Goal: Task Accomplishment & Management: Manage account settings

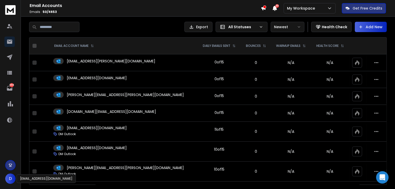
click at [12, 178] on span "D" at bounding box center [10, 179] width 10 height 10
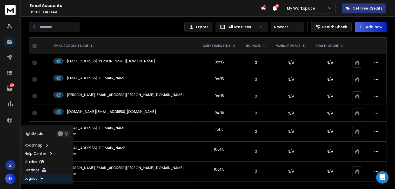
click at [39, 179] on div "Logout" at bounding box center [47, 179] width 49 height 8
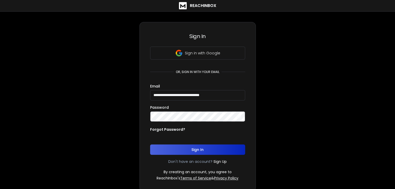
click at [186, 96] on input "**********" at bounding box center [197, 95] width 95 height 10
type input "**********"
click at [192, 154] on button "Sign In" at bounding box center [197, 150] width 95 height 10
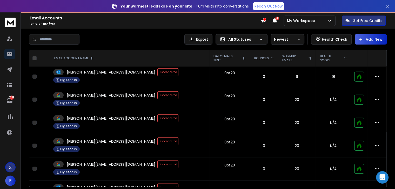
scroll to position [1497, 0]
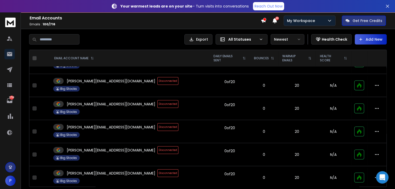
click at [320, 18] on div "My Workspace" at bounding box center [309, 20] width 45 height 5
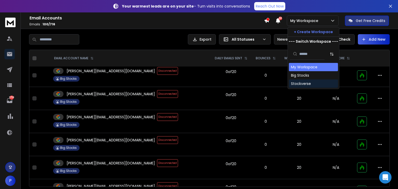
click at [306, 83] on div "Stockverse" at bounding box center [301, 83] width 20 height 5
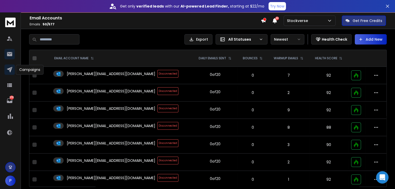
click at [13, 72] on link at bounding box center [9, 70] width 10 height 10
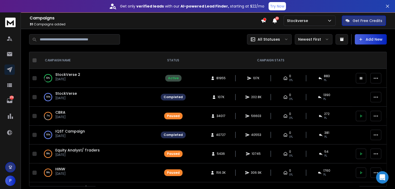
click at [358, 78] on icon at bounding box center [360, 78] width 5 height 5
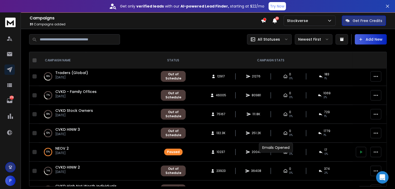
scroll to position [104, 0]
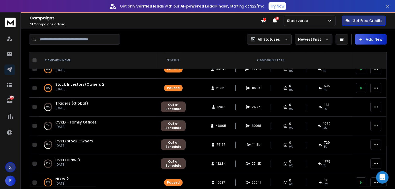
click at [373, 145] on icon "button" at bounding box center [375, 144] width 5 height 5
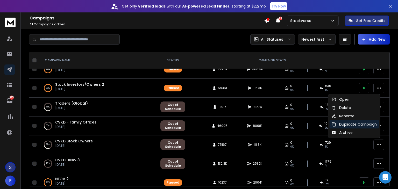
click at [350, 125] on div "Duplicate Campaign" at bounding box center [354, 124] width 45 height 5
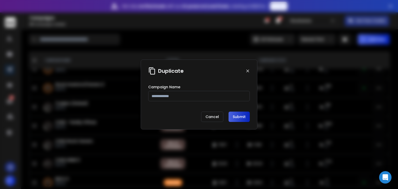
click at [195, 100] on input "text" at bounding box center [199, 96] width 102 height 10
type input "**********"
click at [229, 112] on button "Submit" at bounding box center [239, 117] width 21 height 10
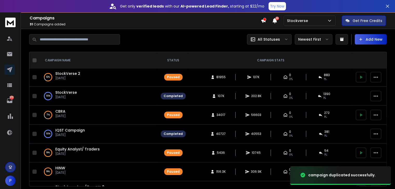
scroll to position [0, 0]
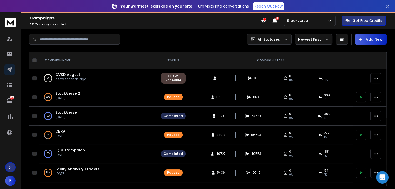
click at [80, 78] on p "a few seconds ago" at bounding box center [70, 79] width 31 height 4
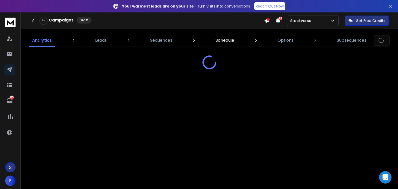
click at [225, 42] on p "Schedule" at bounding box center [225, 40] width 19 height 6
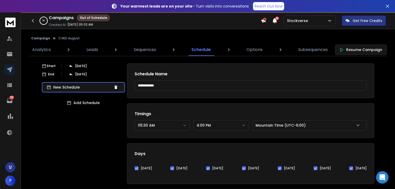
click at [87, 75] on p "Wed Apr 30 2025" at bounding box center [81, 74] width 12 height 4
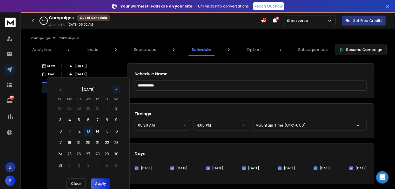
click at [114, 89] on icon "Go to next month" at bounding box center [116, 90] width 4 height 4
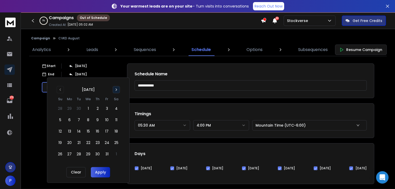
click at [115, 89] on icon "Go to next month" at bounding box center [116, 90] width 4 height 4
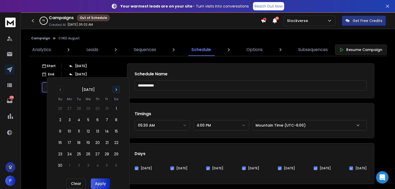
click at [115, 89] on icon "Go to next month" at bounding box center [116, 90] width 4 height 4
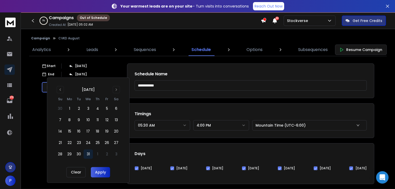
click at [87, 153] on button "31" at bounding box center [88, 154] width 9 height 9
click at [99, 175] on button "Apply" at bounding box center [100, 172] width 19 height 10
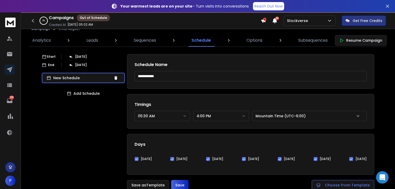
scroll to position [18, 0]
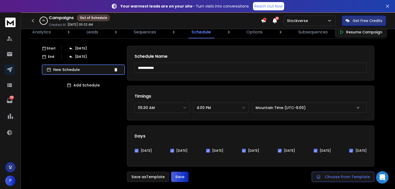
click at [180, 180] on button "Save" at bounding box center [179, 177] width 17 height 10
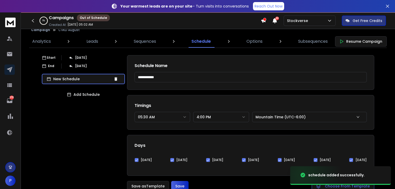
scroll to position [0, 0]
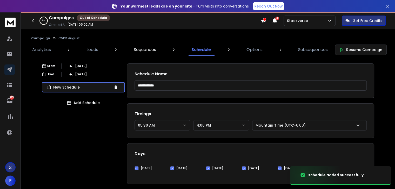
click at [145, 53] on link "Sequences" at bounding box center [144, 50] width 29 height 12
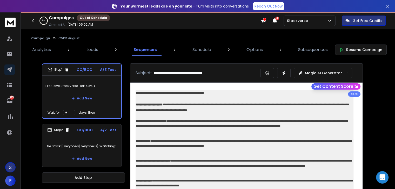
scroll to position [128, 0]
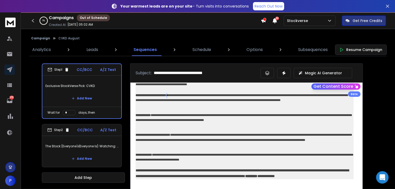
click at [175, 108] on span "**********" at bounding box center [244, 137] width 218 height 86
click at [176, 107] on span "**********" at bounding box center [244, 137] width 218 height 86
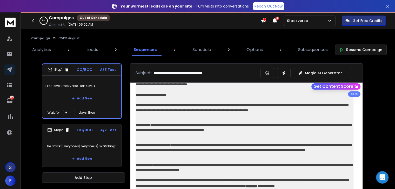
click at [180, 98] on div "**********" at bounding box center [244, 95] width 218 height 5
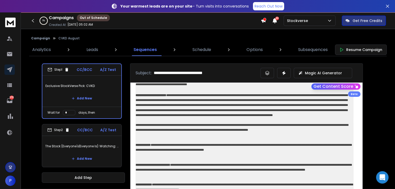
click at [211, 109] on div "**********" at bounding box center [244, 105] width 218 height 25
click at [212, 106] on span "**********" at bounding box center [241, 105] width 212 height 23
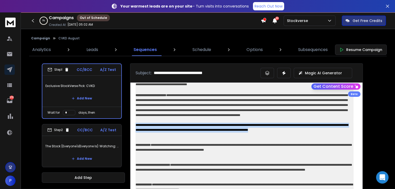
drag, startPoint x: 300, startPoint y: 142, endPoint x: 114, endPoint y: 139, distance: 185.8
click at [114, 139] on div "**********" at bounding box center [208, 138] width 332 height 148
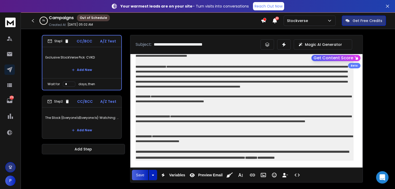
scroll to position [29, 0]
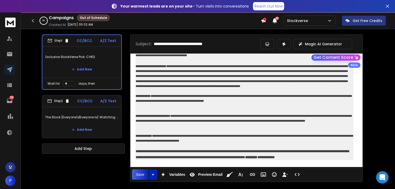
click at [142, 123] on div "**********" at bounding box center [244, 127] width 218 height 66
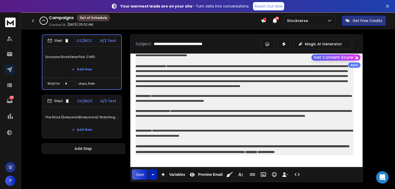
click at [141, 138] on div "**********" at bounding box center [244, 132] width 218 height 46
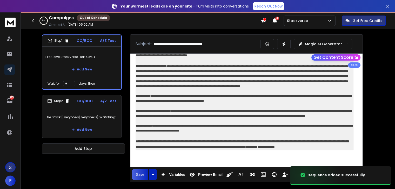
click at [98, 121] on p "The Stock {Everyone's|Everyone Is} Watching: {Cadrenal Therapeutics|CVKD}" at bounding box center [81, 117] width 73 height 15
type input "**********"
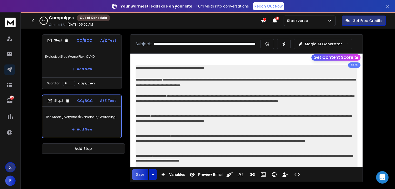
scroll to position [78, 0]
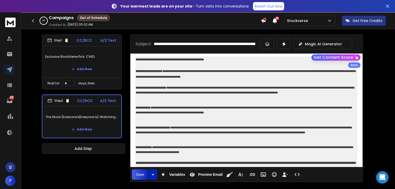
click at [149, 99] on div "**********" at bounding box center [246, 129] width 222 height 86
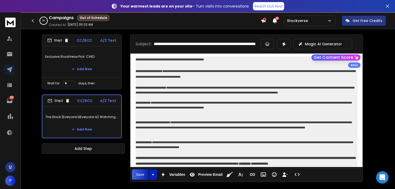
click at [143, 116] on div "**********" at bounding box center [246, 134] width 222 height 66
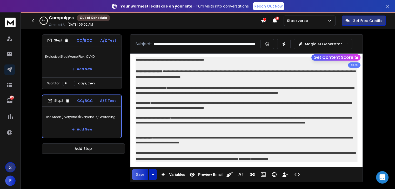
click at [144, 133] on div "**********" at bounding box center [246, 139] width 222 height 46
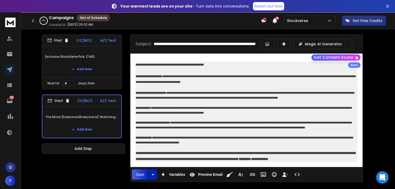
scroll to position [73, 0]
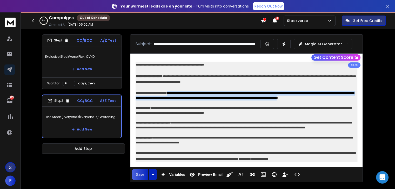
drag, startPoint x: 176, startPoint y: 92, endPoint x: 328, endPoint y: 100, distance: 151.4
click at [328, 100] on div "**********" at bounding box center [246, 126] width 222 height 71
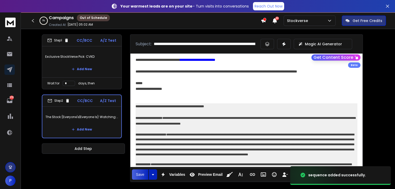
scroll to position [0, 0]
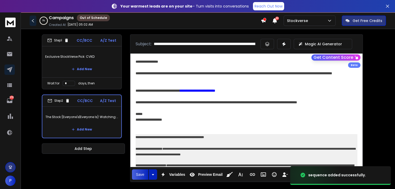
click at [34, 21] on icon at bounding box center [33, 20] width 5 height 5
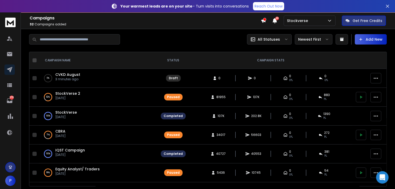
click at [75, 115] on p "[DATE]" at bounding box center [66, 117] width 22 height 4
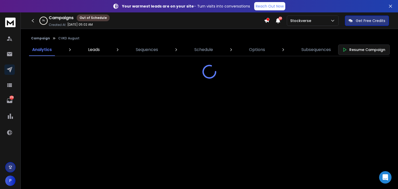
click at [90, 51] on p "Leads" at bounding box center [94, 50] width 12 height 6
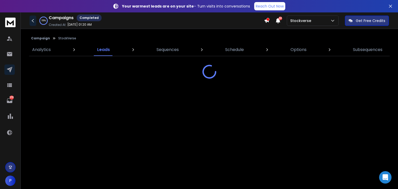
click at [31, 23] on button at bounding box center [33, 21] width 7 height 10
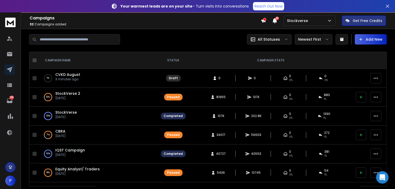
click at [77, 95] on span "StockVerse 2" at bounding box center [67, 93] width 25 height 5
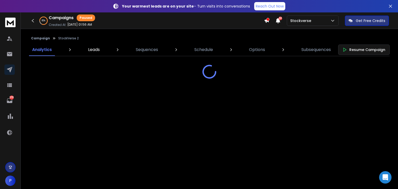
click at [91, 54] on link "Leads" at bounding box center [94, 50] width 18 height 12
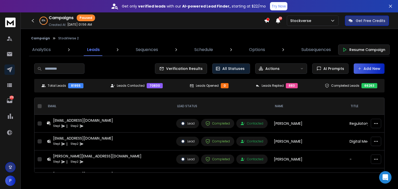
click at [244, 67] on p "All Statuses" at bounding box center [234, 68] width 22 height 5
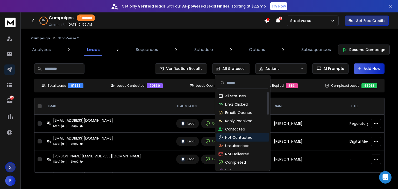
click at [245, 135] on div "Not Contacted" at bounding box center [243, 138] width 53 height 8
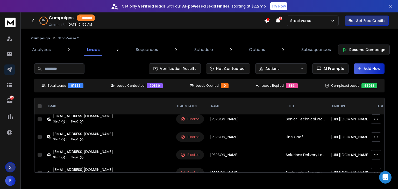
scroll to position [363, 0]
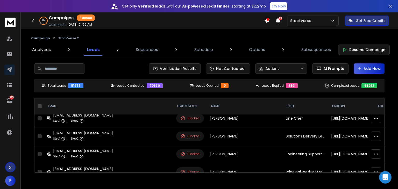
click at [45, 51] on p "Analytics" at bounding box center [41, 50] width 19 height 6
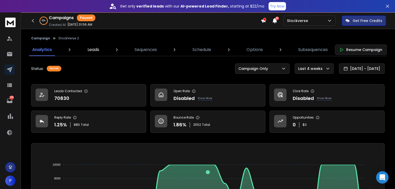
click at [86, 52] on link "Leads" at bounding box center [93, 50] width 18 height 12
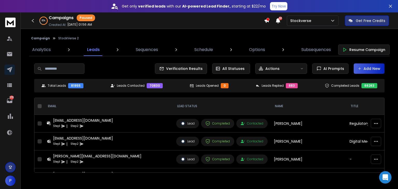
click at [227, 63] on div "Verification Results All Statuses Actions AI Prompts Add New Total Leads 81955 …" at bounding box center [209, 115] width 361 height 108
click at [226, 67] on p "All Statuses" at bounding box center [234, 68] width 22 height 5
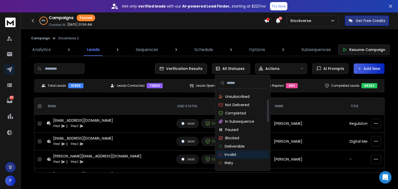
scroll to position [26, 0]
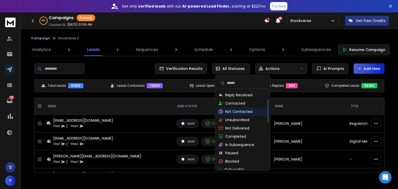
click at [249, 115] on div "Not Contacted" at bounding box center [243, 112] width 53 height 8
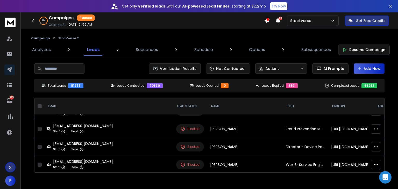
scroll to position [842, 0]
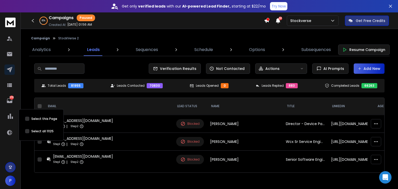
click at [27, 130] on button "Select this Page" at bounding box center [27, 131] width 4 height 4
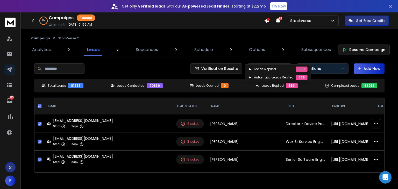
click at [317, 68] on p "Actions" at bounding box center [314, 68] width 14 height 5
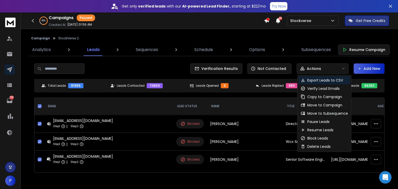
click at [156, 62] on div "Verification Results Not Contacted Actions Add New Total Leads 81955 Leads Cont…" at bounding box center [209, 117] width 361 height 113
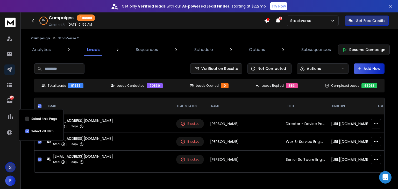
click at [27, 131] on button "Select this Page" at bounding box center [27, 131] width 4 height 4
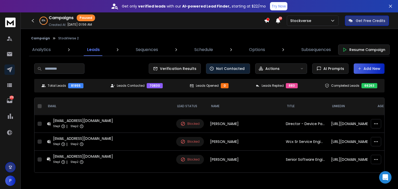
click at [236, 70] on p "Not Contacted" at bounding box center [230, 68] width 29 height 5
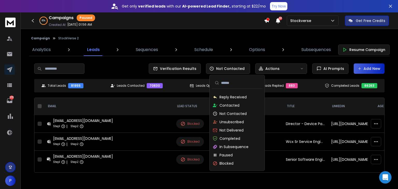
scroll to position [52, 0]
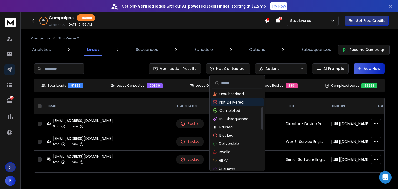
click at [247, 104] on div "Not Delivered" at bounding box center [237, 102] width 53 height 8
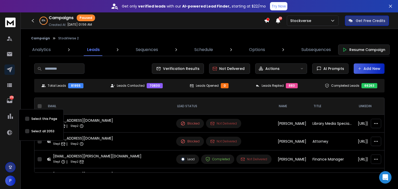
click at [27, 130] on button "Select this Page" at bounding box center [27, 131] width 4 height 4
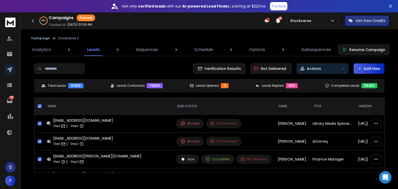
click at [318, 65] on button "Actions" at bounding box center [323, 69] width 52 height 10
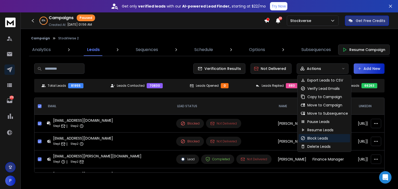
click at [319, 140] on p "Block Leads" at bounding box center [318, 138] width 21 height 5
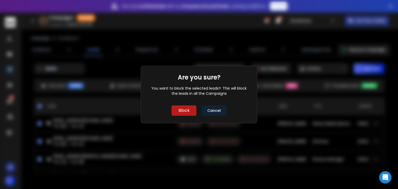
click at [179, 110] on button "Block" at bounding box center [184, 111] width 25 height 10
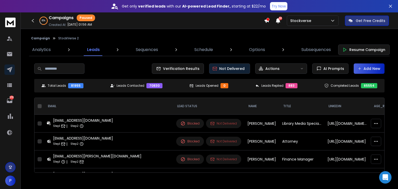
click at [228, 69] on p "Not Delivered" at bounding box center [231, 68] width 25 height 5
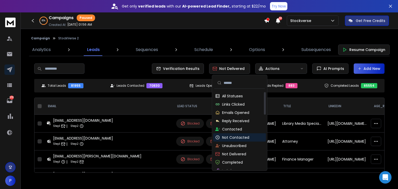
click at [234, 140] on div "Not Contacted" at bounding box center [239, 138] width 53 height 8
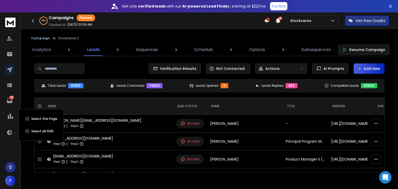
click at [29, 131] on button "Select this Page" at bounding box center [27, 131] width 4 height 4
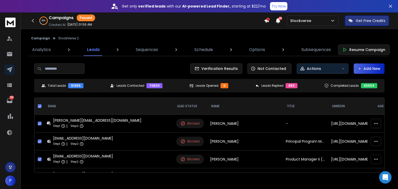
click at [317, 66] on p "Actions" at bounding box center [314, 68] width 14 height 5
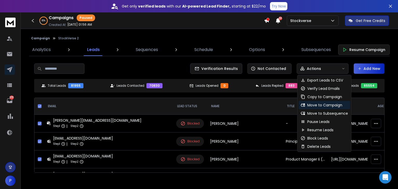
click at [324, 105] on p "Move to Campaign" at bounding box center [325, 105] width 35 height 5
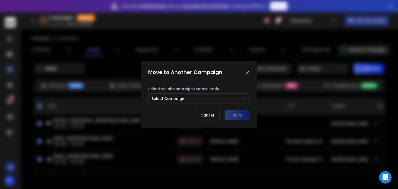
click at [206, 96] on button "Select Campaign" at bounding box center [199, 99] width 102 height 10
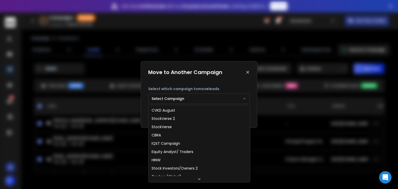
click at [186, 106] on div "CVKD August StockVerse 2 StockVerse CBRA IQST Campaign Equity Analyst/ Traders …" at bounding box center [200, 140] width 102 height 71
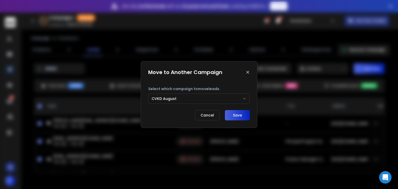
click at [239, 114] on button "Save" at bounding box center [237, 115] width 25 height 10
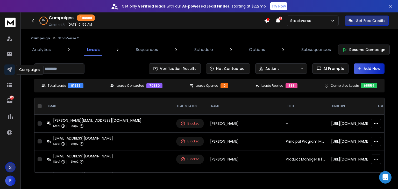
click at [12, 67] on link at bounding box center [9, 70] width 10 height 10
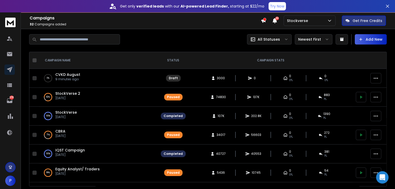
click at [75, 73] on span "CVKD August" at bounding box center [67, 74] width 25 height 5
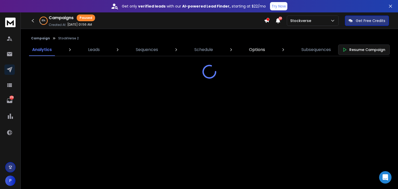
click at [256, 51] on p "Options" at bounding box center [257, 50] width 16 height 6
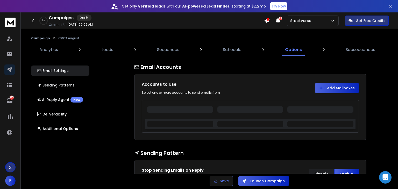
click at [323, 86] on button "Add Mailboxes" at bounding box center [337, 88] width 44 height 10
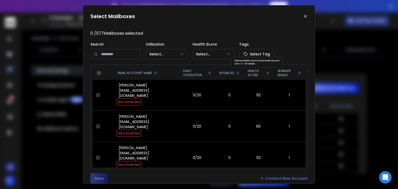
click at [217, 53] on button "Select..." at bounding box center [214, 54] width 42 height 10
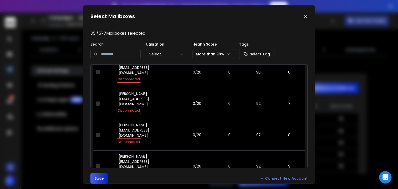
scroll to position [337, 0]
click at [232, 50] on button "More than 90%" at bounding box center [214, 54] width 42 height 10
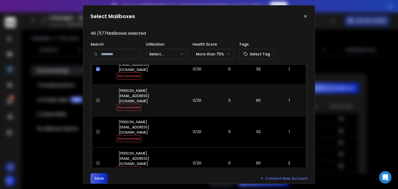
scroll to position [0, 0]
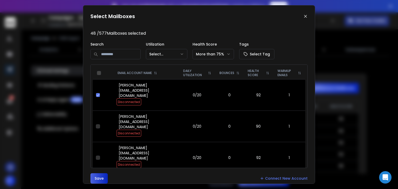
click at [230, 54] on button "More than 75%" at bounding box center [214, 54] width 42 height 10
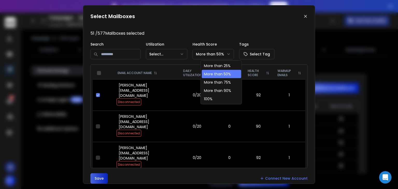
click at [227, 56] on button "More than 50%" at bounding box center [214, 54] width 42 height 10
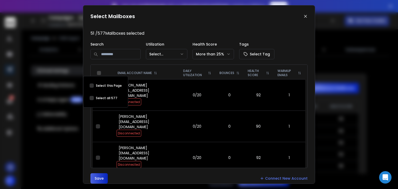
click at [91, 98] on button "Select this Page" at bounding box center [92, 98] width 4 height 4
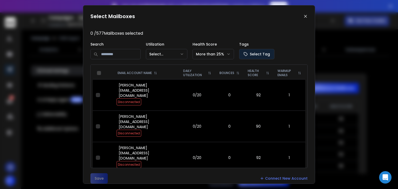
click at [275, 53] on button "Select Tag" at bounding box center [256, 54] width 35 height 10
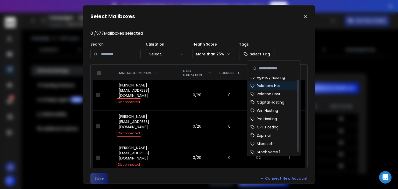
scroll to position [5, 0]
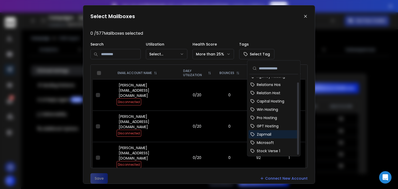
click at [270, 137] on div "Zapmail" at bounding box center [274, 134] width 51 height 8
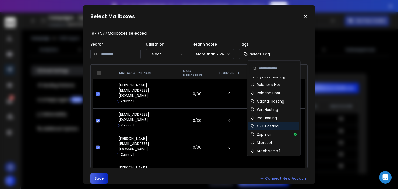
click at [192, 30] on div "Select Mailboxes" at bounding box center [199, 22] width 217 height 18
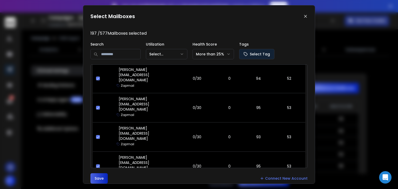
scroll to position [1141, 0]
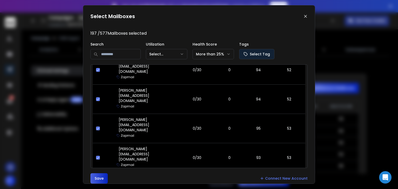
click at [260, 52] on button "Select Tag" at bounding box center [256, 54] width 35 height 10
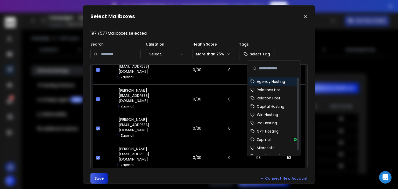
click at [276, 34] on p "197 / 577 Mailboxes selected" at bounding box center [199, 33] width 217 height 6
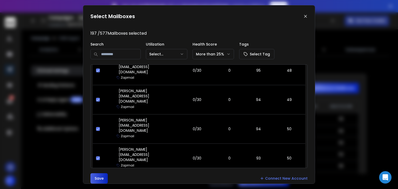
scroll to position [0, 0]
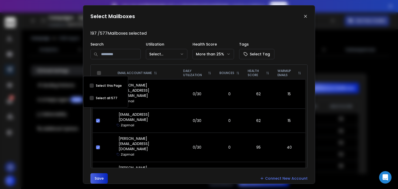
click at [93, 98] on button "Select this Page" at bounding box center [92, 98] width 4 height 4
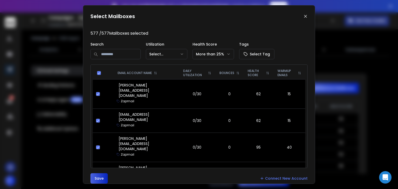
click at [102, 177] on button "Save" at bounding box center [99, 179] width 17 height 10
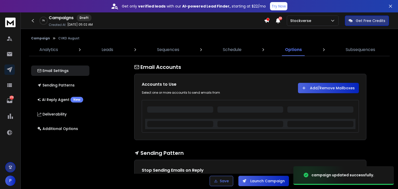
click at [229, 177] on button "Save" at bounding box center [222, 181] width 24 height 10
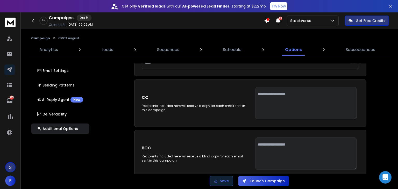
scroll to position [1049, 0]
click at [225, 184] on button "Save" at bounding box center [222, 181] width 24 height 10
click at [255, 179] on button "Launch Campaign" at bounding box center [268, 181] width 51 height 10
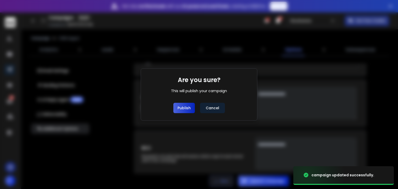
click at [188, 111] on button "Publish" at bounding box center [185, 108] width 22 height 10
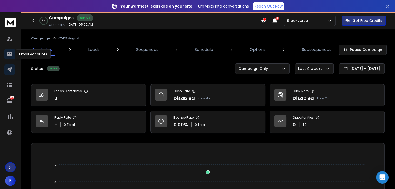
click at [11, 53] on icon at bounding box center [9, 54] width 5 height 4
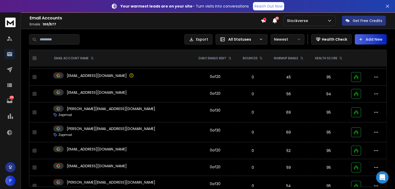
scroll to position [1145, 0]
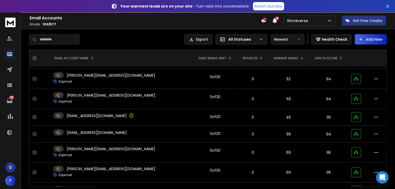
click at [131, 113] on icon at bounding box center [131, 115] width 5 height 5
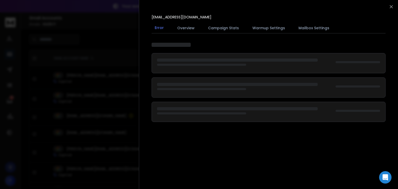
click at [71, 127] on div at bounding box center [199, 94] width 398 height 189
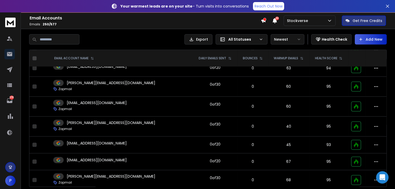
scroll to position [4574, 0]
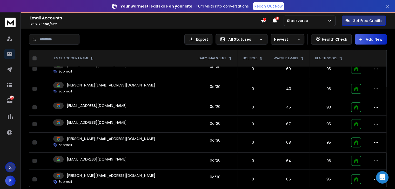
click at [241, 36] on div "All Statuses" at bounding box center [241, 39] width 52 height 10
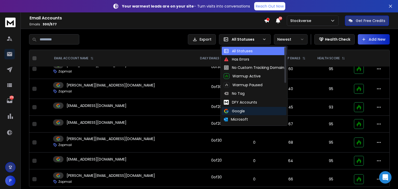
click at [245, 111] on div "Google" at bounding box center [234, 111] width 21 height 5
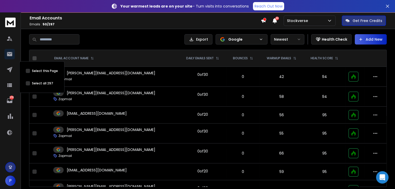
click at [27, 72] on button "Select this Page" at bounding box center [28, 71] width 4 height 4
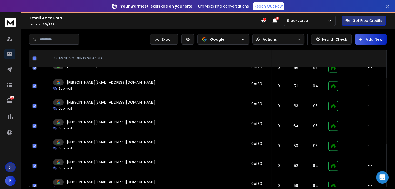
scroll to position [835, 0]
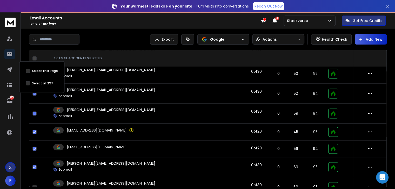
click at [27, 70] on button "Select this Page" at bounding box center [28, 71] width 4 height 4
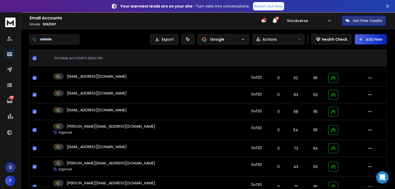
scroll to position [1782, 0]
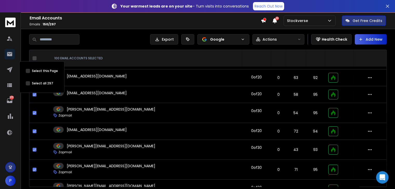
click at [34, 59] on button "Select this Page" at bounding box center [34, 58] width 4 height 4
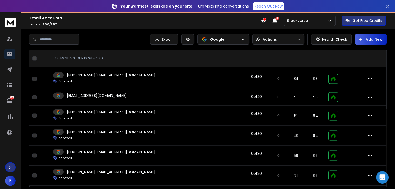
scroll to position [2981, 0]
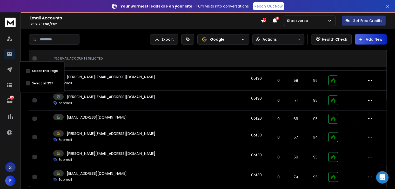
click at [31, 71] on div "Select this Page" at bounding box center [42, 71] width 32 height 4
click at [27, 71] on button "Select this Page" at bounding box center [28, 71] width 4 height 4
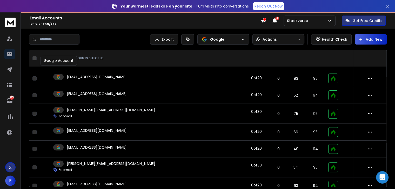
scroll to position [4135, 0]
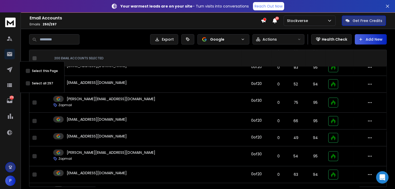
click at [29, 72] on button "Select this Page" at bounding box center [28, 71] width 4 height 4
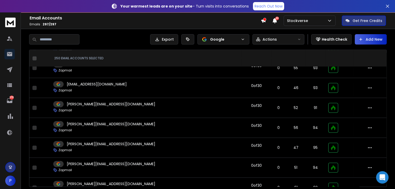
scroll to position [4870, 0]
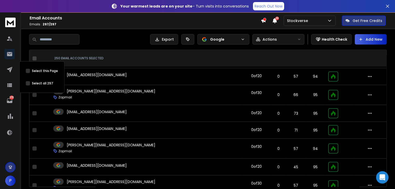
click at [29, 72] on button "Select this Page" at bounding box center [28, 71] width 4 height 4
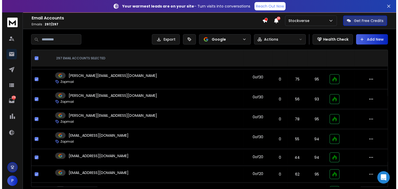
scroll to position [5489, 0]
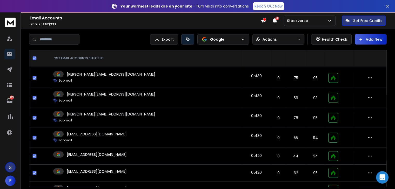
click at [187, 41] on icon at bounding box center [187, 39] width 4 height 4
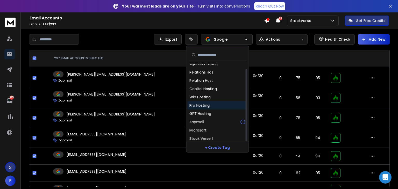
scroll to position [5, 0]
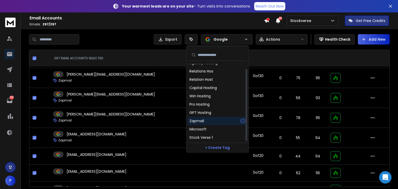
click at [206, 119] on div "Zapmail" at bounding box center [218, 121] width 56 height 5
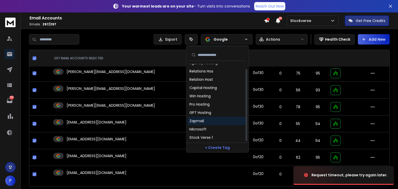
scroll to position [4876, 0]
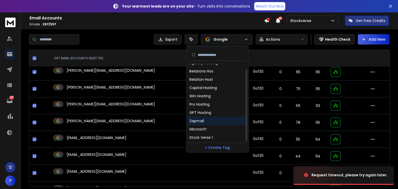
click at [205, 121] on div "Zapmail" at bounding box center [218, 121] width 56 height 5
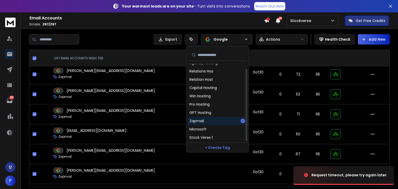
scroll to position [5791, 0]
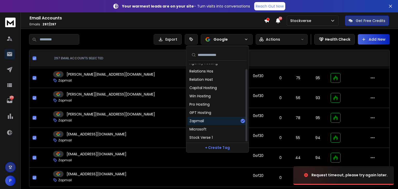
click at [112, 40] on div at bounding box center [90, 39] width 122 height 10
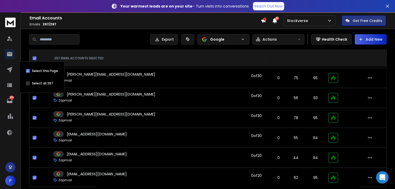
click at [34, 58] on button "Select this Page" at bounding box center [34, 58] width 4 height 4
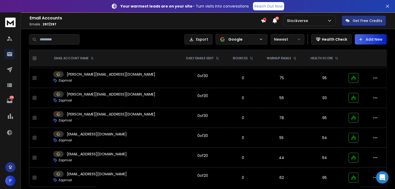
click at [246, 36] on div "Google" at bounding box center [241, 39] width 52 height 10
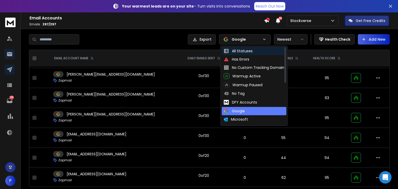
click at [10, 73] on link at bounding box center [9, 70] width 10 height 10
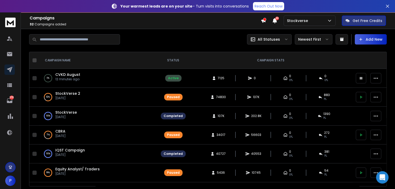
click at [108, 77] on div "0 % CVKD [DATE] minutes ago" at bounding box center [98, 78] width 108 height 12
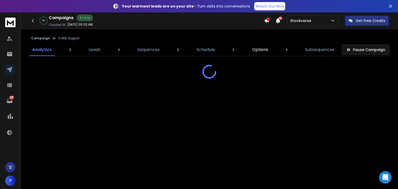
click at [258, 54] on link "Options" at bounding box center [260, 50] width 22 height 12
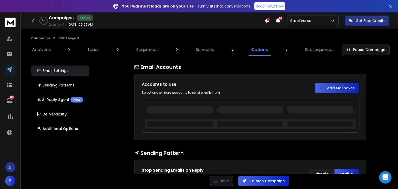
click at [339, 89] on button "Add Mailboxes" at bounding box center [337, 88] width 44 height 10
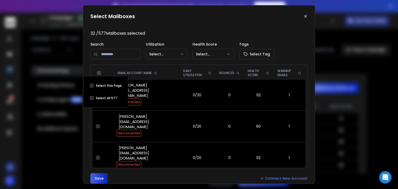
click at [92, 98] on button "Select this Page" at bounding box center [92, 98] width 4 height 4
click at [92, 99] on button "Select this Page" at bounding box center [92, 98] width 4 height 4
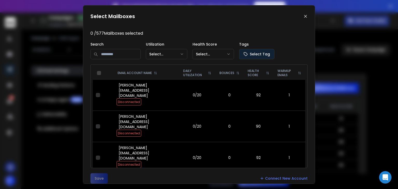
click at [273, 52] on button "Select Tag" at bounding box center [256, 54] width 35 height 10
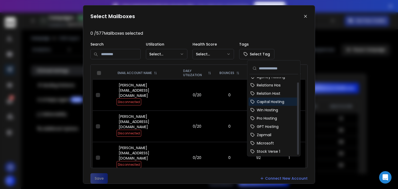
scroll to position [5, 0]
click at [272, 134] on div "Zapmail" at bounding box center [274, 134] width 47 height 5
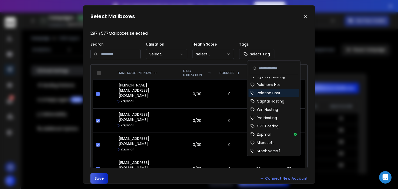
click at [189, 28] on div "Select Mailboxes" at bounding box center [199, 22] width 217 height 18
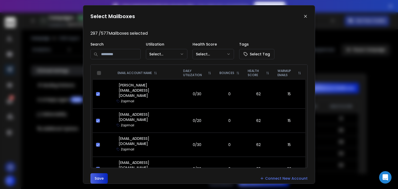
click at [104, 180] on button "Save" at bounding box center [99, 179] width 17 height 10
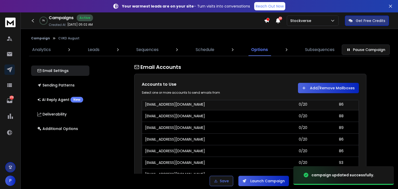
scroll to position [0, 0]
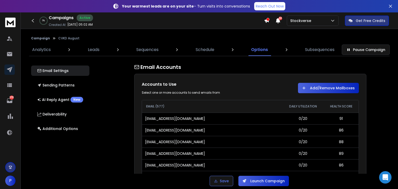
click at [310, 86] on button "Add/Remove Mailboxes" at bounding box center [328, 88] width 61 height 10
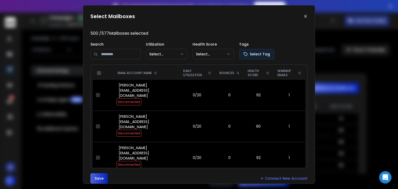
click at [257, 54] on button "Select Tag" at bounding box center [256, 54] width 35 height 10
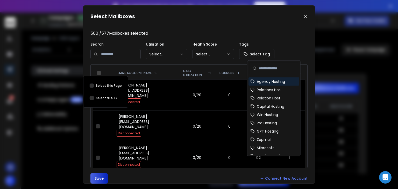
click at [90, 98] on button "Select this Page" at bounding box center [92, 98] width 4 height 4
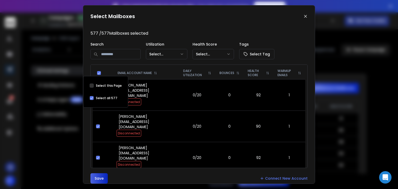
click at [90, 98] on button "Select this Page" at bounding box center [92, 98] width 4 height 4
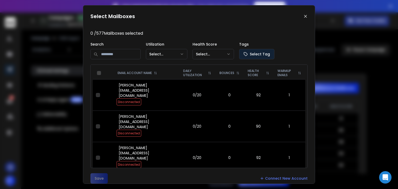
click at [269, 51] on button "Select Tag" at bounding box center [256, 54] width 35 height 10
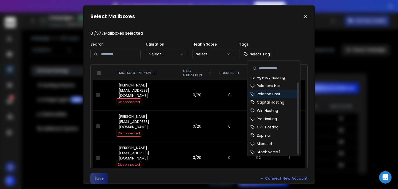
scroll to position [5, 0]
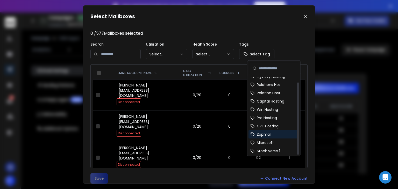
click at [270, 135] on span "Zapmail" at bounding box center [264, 134] width 15 height 5
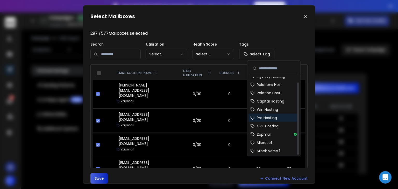
click at [173, 24] on div "Select Mailboxes" at bounding box center [199, 22] width 217 height 18
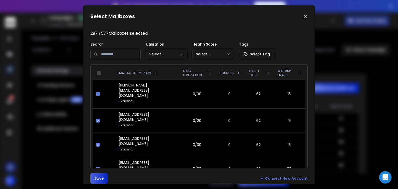
click at [99, 180] on button "Save" at bounding box center [99, 179] width 17 height 10
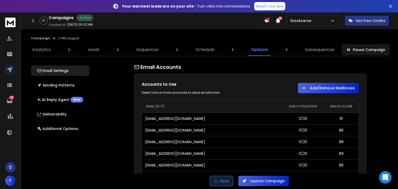
click at [220, 183] on button "Save" at bounding box center [222, 181] width 24 height 10
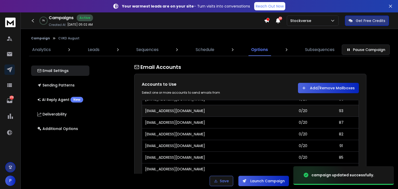
scroll to position [156, 0]
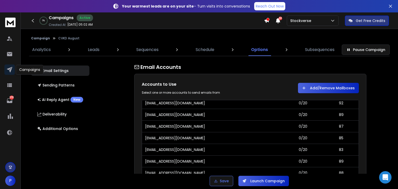
click at [8, 67] on icon at bounding box center [9, 70] width 6 height 6
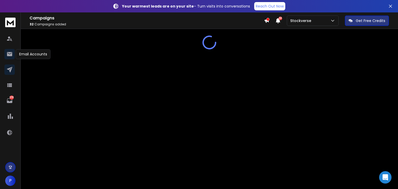
click at [12, 53] on icon at bounding box center [9, 54] width 5 height 4
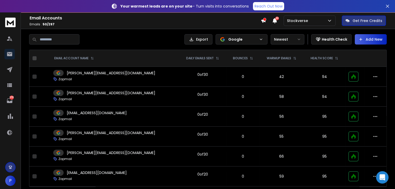
click at [246, 38] on p "Google" at bounding box center [242, 39] width 29 height 5
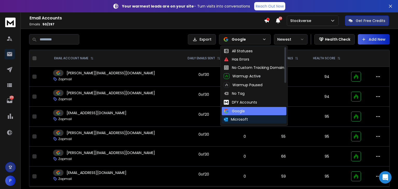
click at [235, 119] on div "Microsoft" at bounding box center [236, 119] width 24 height 5
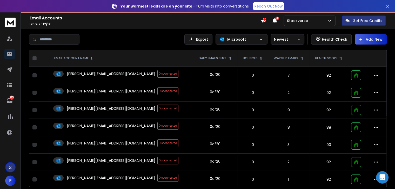
click at [34, 75] on button "button" at bounding box center [34, 75] width 4 height 4
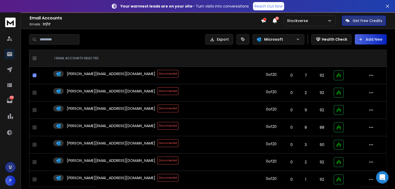
click at [35, 93] on button "button" at bounding box center [34, 93] width 4 height 4
click at [35, 110] on button "button" at bounding box center [34, 110] width 4 height 4
click at [33, 126] on button "button" at bounding box center [34, 128] width 4 height 4
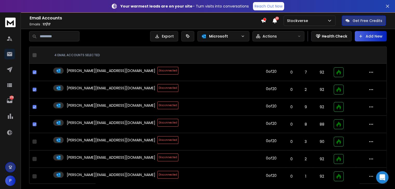
scroll to position [26, 0]
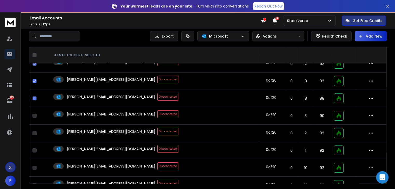
click at [35, 116] on button "button" at bounding box center [34, 116] width 4 height 4
click at [35, 133] on button "button" at bounding box center [34, 133] width 4 height 4
click at [36, 150] on button "button" at bounding box center [34, 151] width 4 height 4
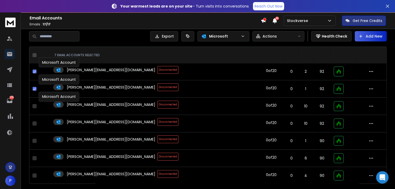
scroll to position [104, 0]
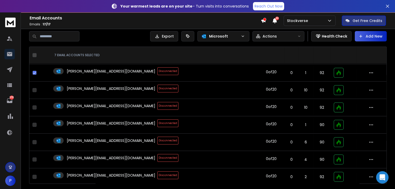
click at [36, 89] on button "button" at bounding box center [34, 90] width 4 height 4
click at [35, 106] on button "button" at bounding box center [34, 108] width 4 height 4
click at [34, 125] on button "button" at bounding box center [34, 125] width 4 height 4
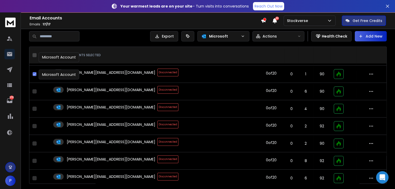
scroll to position [156, 0]
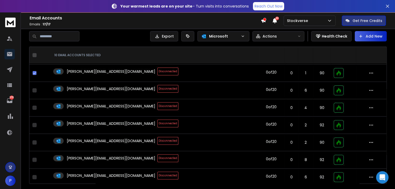
click at [36, 89] on button "button" at bounding box center [34, 90] width 4 height 4
click at [33, 108] on td at bounding box center [39, 107] width 21 height 17
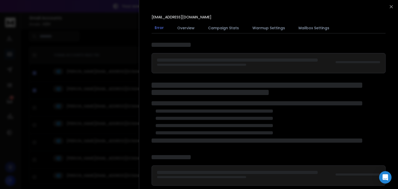
click at [36, 126] on div at bounding box center [199, 94] width 398 height 189
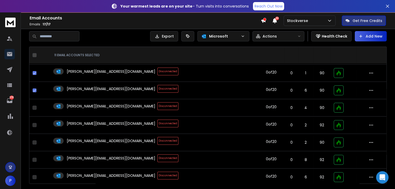
click at [34, 123] on button "button" at bounding box center [34, 125] width 4 height 4
click at [35, 107] on button "button" at bounding box center [34, 108] width 4 height 4
click at [34, 141] on button "button" at bounding box center [34, 143] width 4 height 4
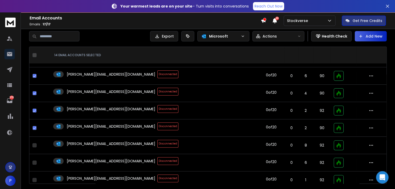
scroll to position [176, 0]
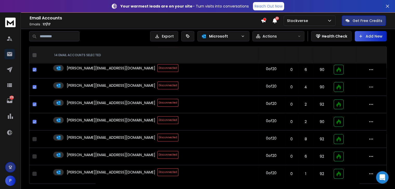
drag, startPoint x: 36, startPoint y: 137, endPoint x: 35, endPoint y: 143, distance: 5.9
click at [36, 137] on button "button" at bounding box center [34, 139] width 4 height 4
click at [34, 155] on button "button" at bounding box center [34, 157] width 4 height 4
click at [35, 172] on button "button" at bounding box center [34, 174] width 4 height 4
click at [192, 36] on button at bounding box center [187, 36] width 13 height 10
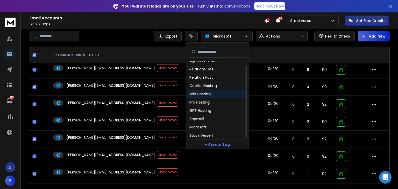
scroll to position [5, 0]
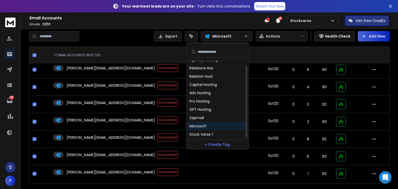
click at [197, 125] on span "Microsoft" at bounding box center [198, 126] width 17 height 5
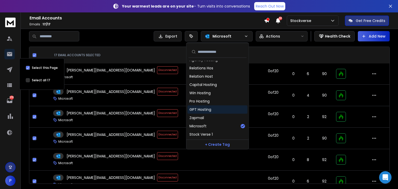
click at [36, 54] on button "Select this Page" at bounding box center [34, 55] width 4 height 4
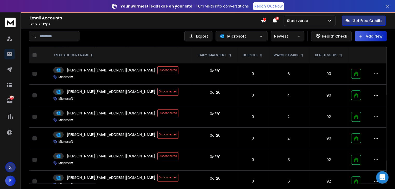
click at [231, 39] on div "Microsoft" at bounding box center [241, 36] width 52 height 10
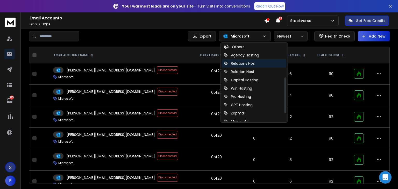
scroll to position [26, 0]
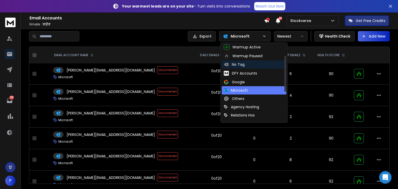
click at [248, 64] on div "No Tag" at bounding box center [254, 64] width 65 height 8
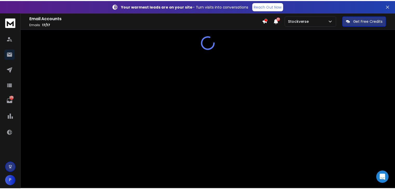
scroll to position [0, 0]
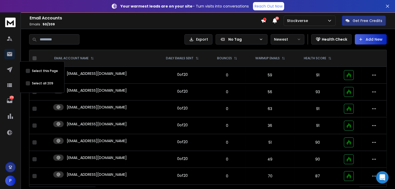
click at [29, 71] on button "Select this Page" at bounding box center [28, 71] width 4 height 4
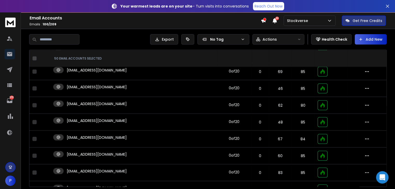
scroll to position [1070, 0]
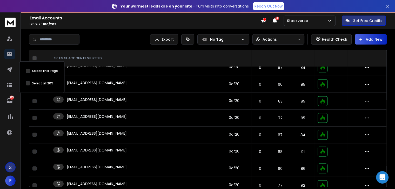
click at [28, 73] on button "Select this Page" at bounding box center [28, 71] width 4 height 4
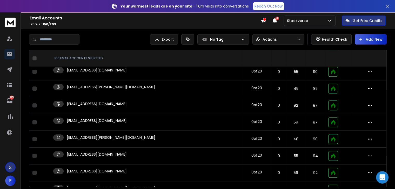
scroll to position [2413, 0]
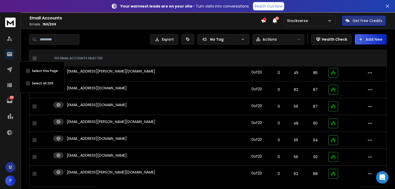
click at [35, 58] on button "Select this Page" at bounding box center [34, 58] width 4 height 4
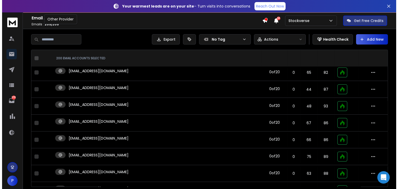
scroll to position [3397, 0]
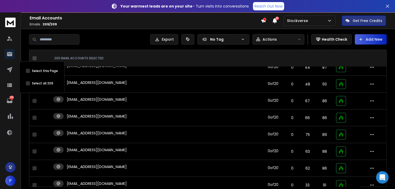
click at [34, 59] on button "Select this Page" at bounding box center [34, 58] width 4 height 4
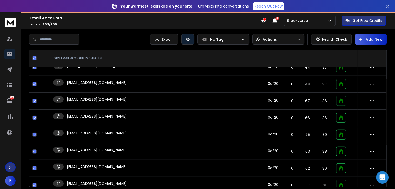
click at [193, 40] on button at bounding box center [187, 39] width 13 height 10
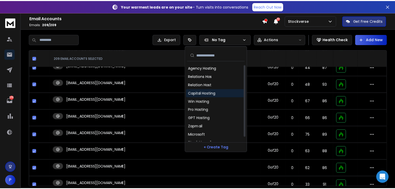
scroll to position [5, 0]
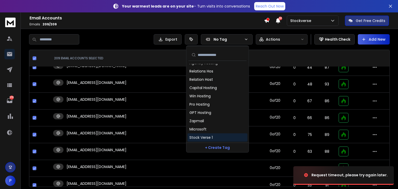
click at [219, 148] on p "+ Create Tag" at bounding box center [217, 147] width 25 height 5
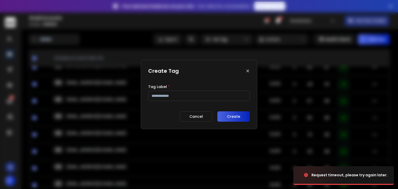
click at [203, 95] on input "text" at bounding box center [199, 96] width 102 height 10
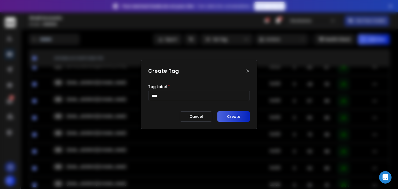
type input "****"
click at [232, 114] on button "Create" at bounding box center [234, 117] width 32 height 10
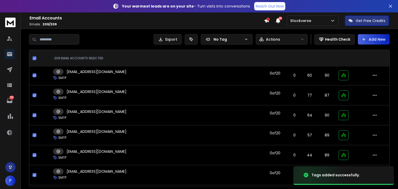
scroll to position [4024, 0]
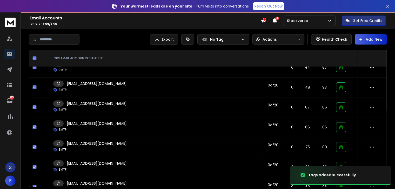
click at [32, 61] on th at bounding box center [39, 58] width 21 height 17
click at [32, 58] on button "Select this Page" at bounding box center [34, 58] width 4 height 4
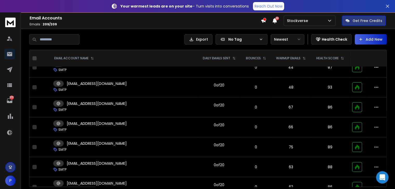
click at [114, 38] on div at bounding box center [105, 39] width 152 height 10
click at [237, 40] on p "No Tag" at bounding box center [242, 39] width 29 height 5
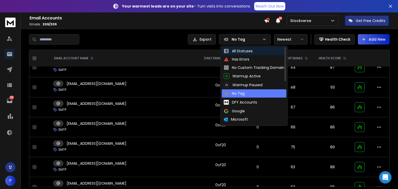
click at [244, 50] on div "All Statuses" at bounding box center [238, 51] width 29 height 5
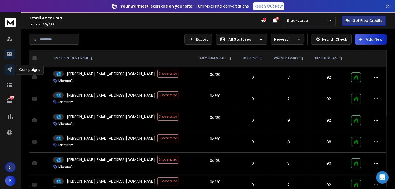
click at [9, 70] on icon at bounding box center [9, 70] width 6 height 6
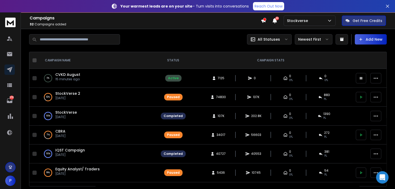
click at [71, 75] on span "CVKD August" at bounding box center [67, 74] width 25 height 5
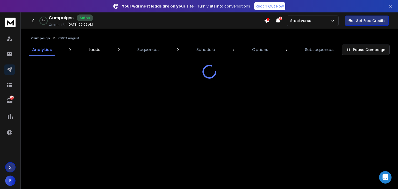
click at [99, 51] on p "Leads" at bounding box center [95, 50] width 12 height 6
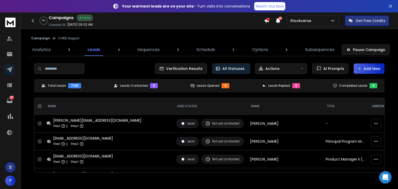
click at [247, 70] on button "All Statuses" at bounding box center [231, 69] width 38 height 10
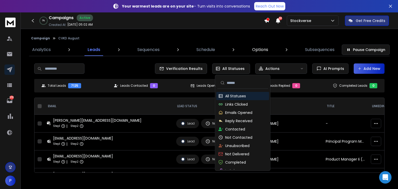
click at [269, 52] on link "Options" at bounding box center [260, 50] width 22 height 12
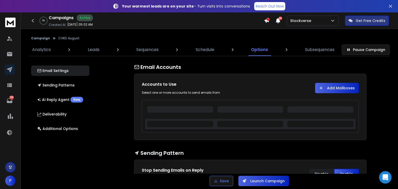
click at [325, 90] on button "Add Mailboxes" at bounding box center [337, 88] width 44 height 10
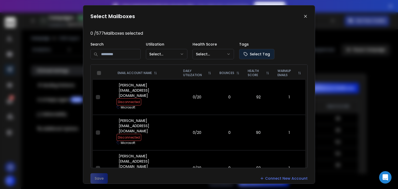
click at [259, 49] on button "Select Tag" at bounding box center [256, 54] width 35 height 10
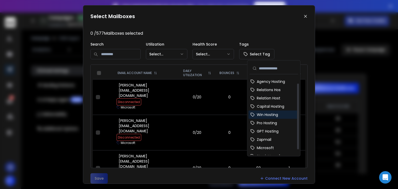
scroll to position [13, 0]
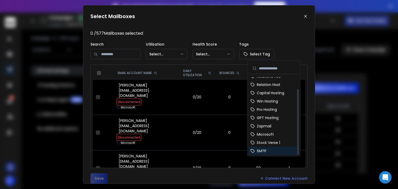
click at [263, 151] on span "SMTP" at bounding box center [262, 151] width 10 height 5
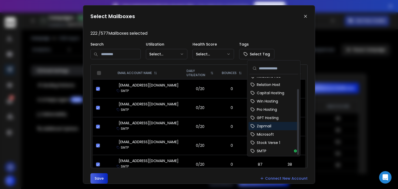
click at [272, 125] on div "Zapmail" at bounding box center [274, 126] width 47 height 5
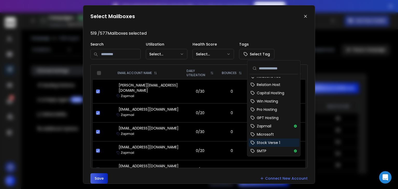
click at [102, 177] on button "Save" at bounding box center [99, 179] width 17 height 10
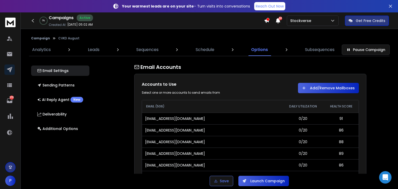
drag, startPoint x: 216, startPoint y: 181, endPoint x: 221, endPoint y: 178, distance: 6.0
click at [218, 180] on button "Save" at bounding box center [222, 181] width 24 height 10
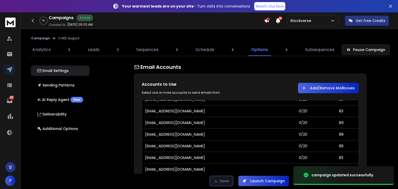
scroll to position [208, 0]
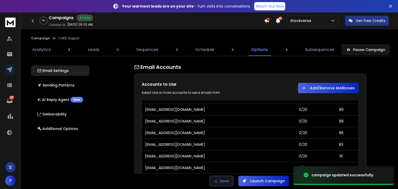
click at [257, 182] on button "Launch Campaign" at bounding box center [264, 181] width 51 height 10
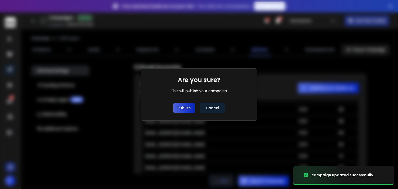
click at [184, 105] on button "Publish" at bounding box center [185, 108] width 22 height 10
